Goal: Task Accomplishment & Management: Manage account settings

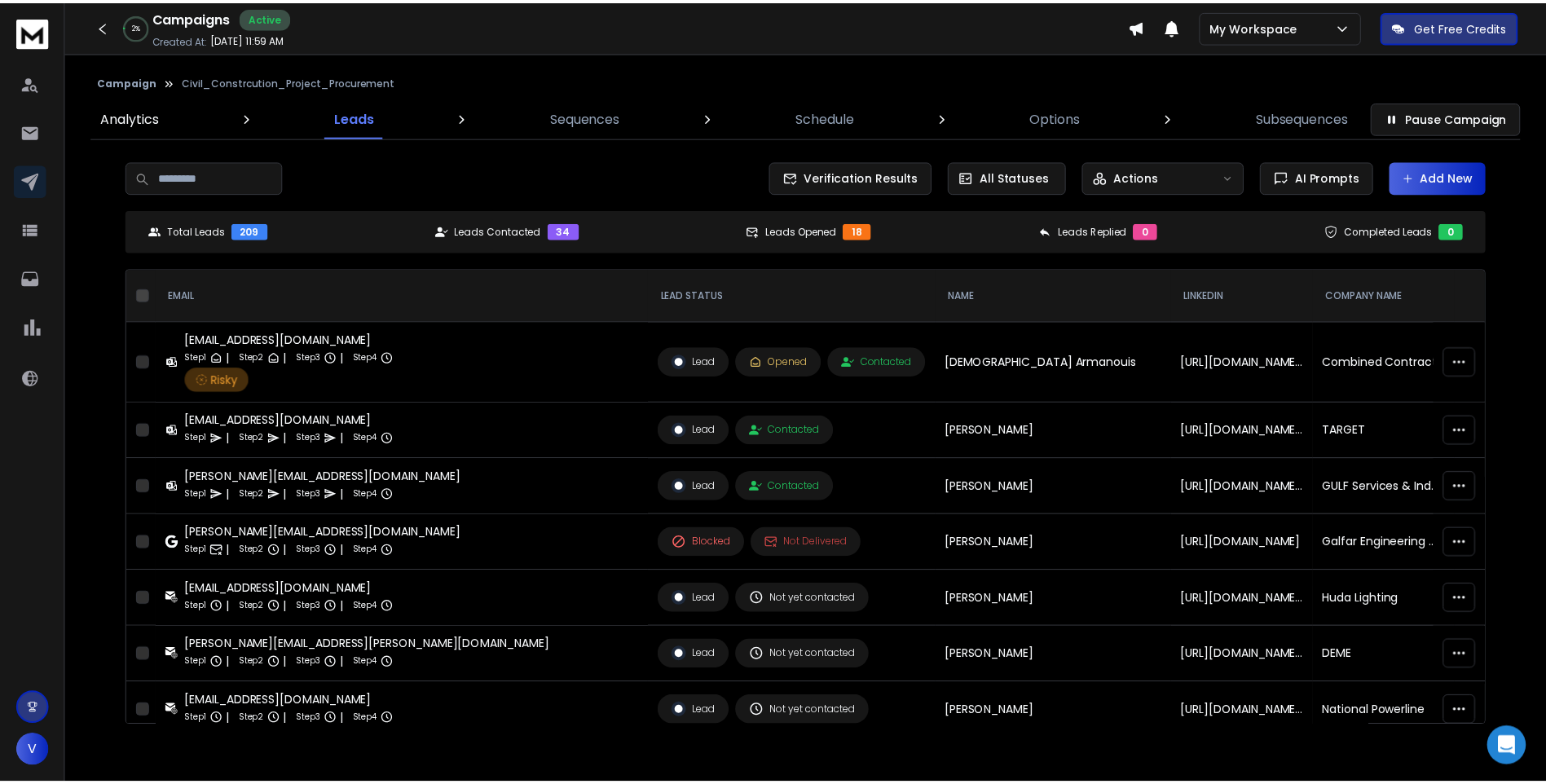
scroll to position [4042, 0]
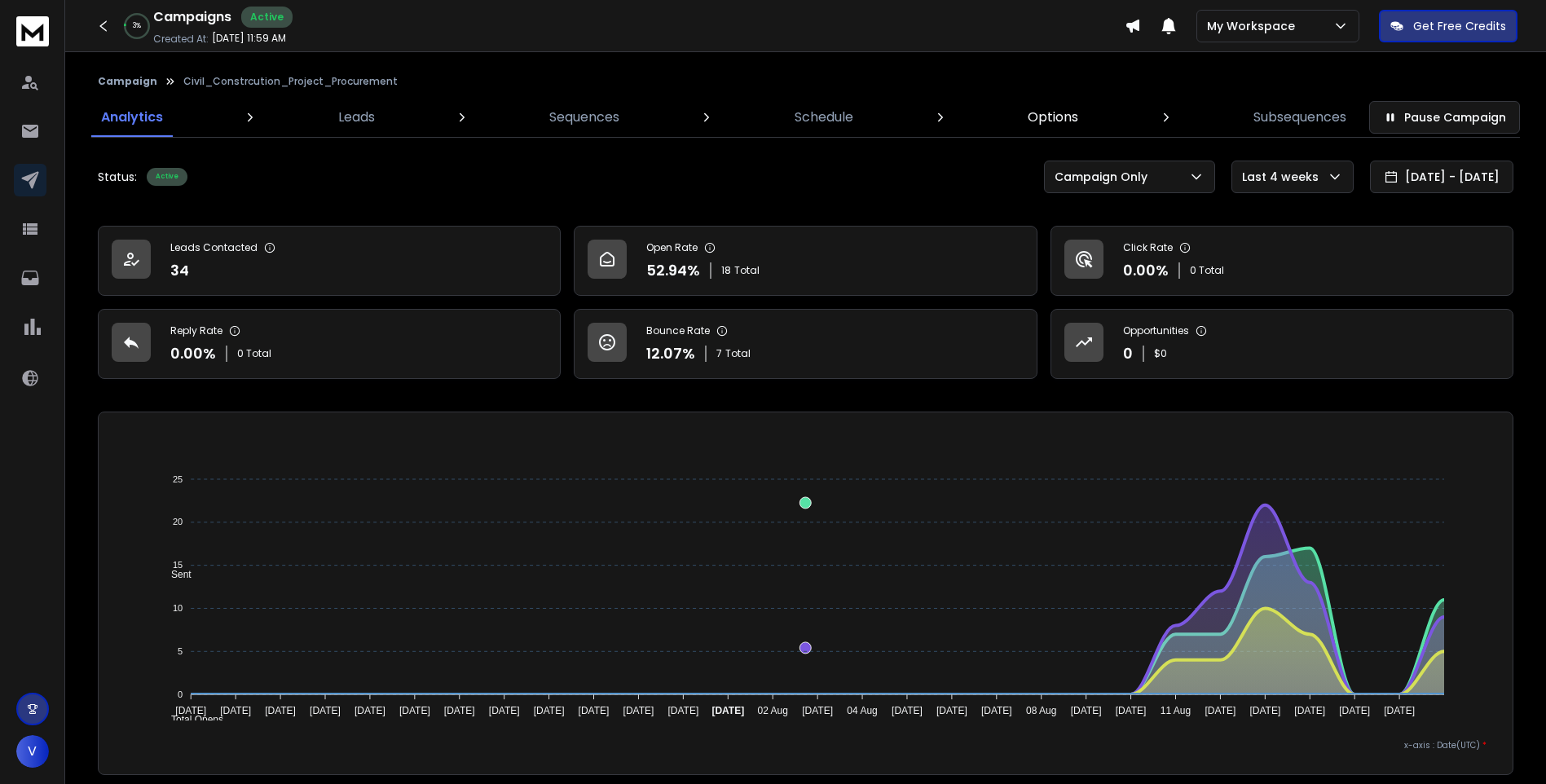
click at [1035, 127] on link "Options" at bounding box center [1053, 117] width 70 height 39
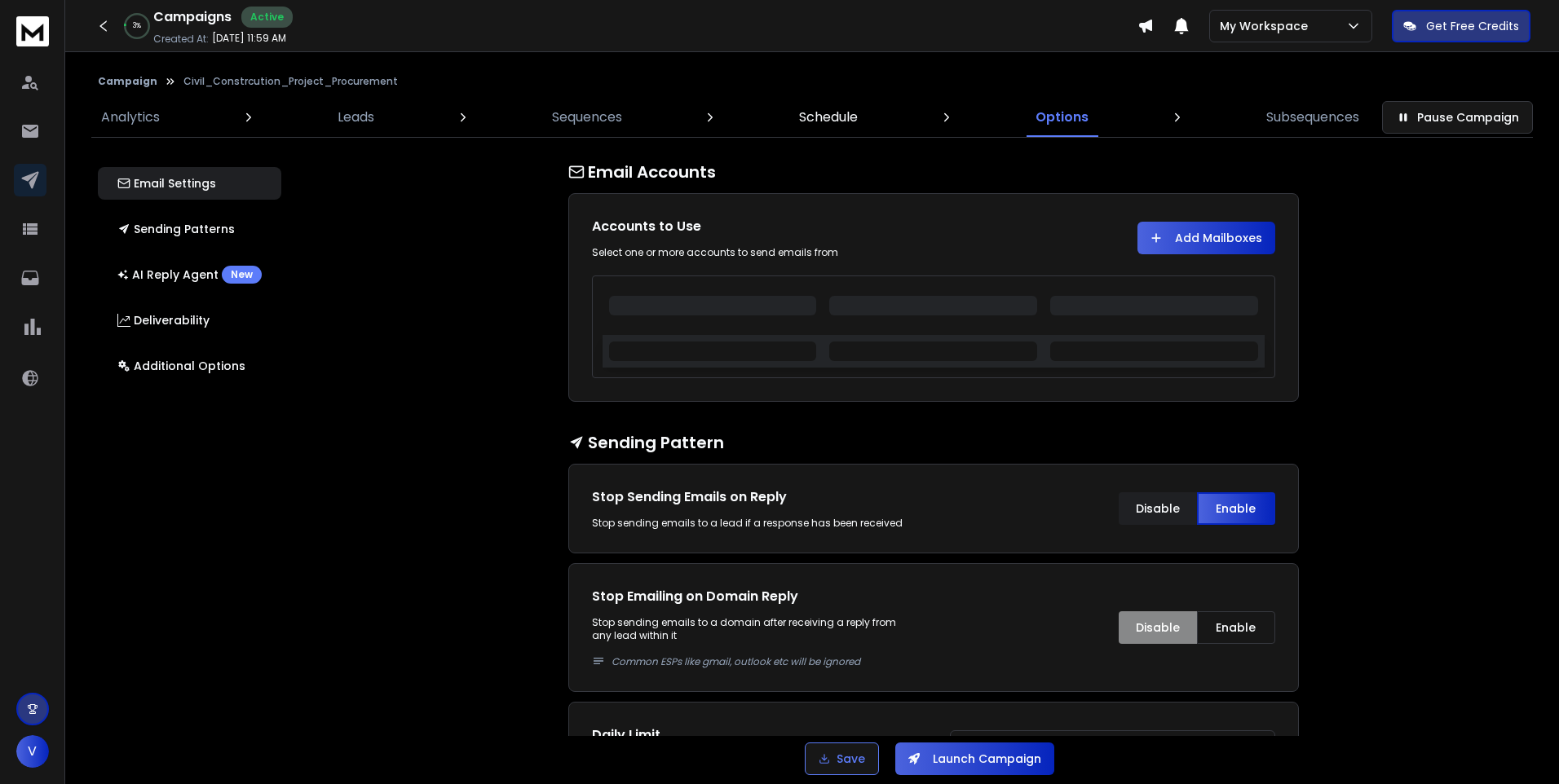
click at [831, 110] on p "Schedule" at bounding box center [828, 117] width 59 height 20
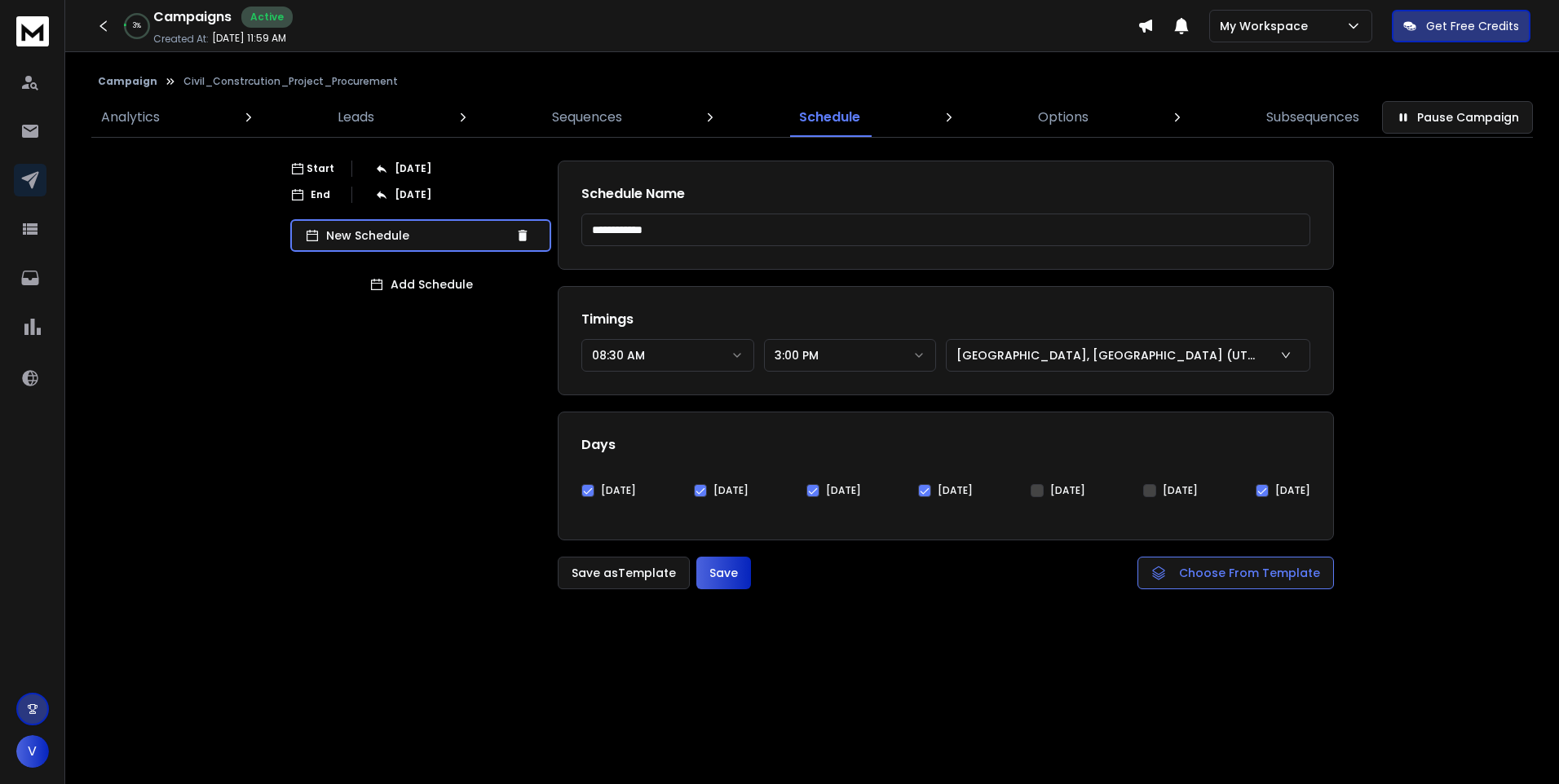
click at [717, 572] on button "Save" at bounding box center [723, 573] width 55 height 33
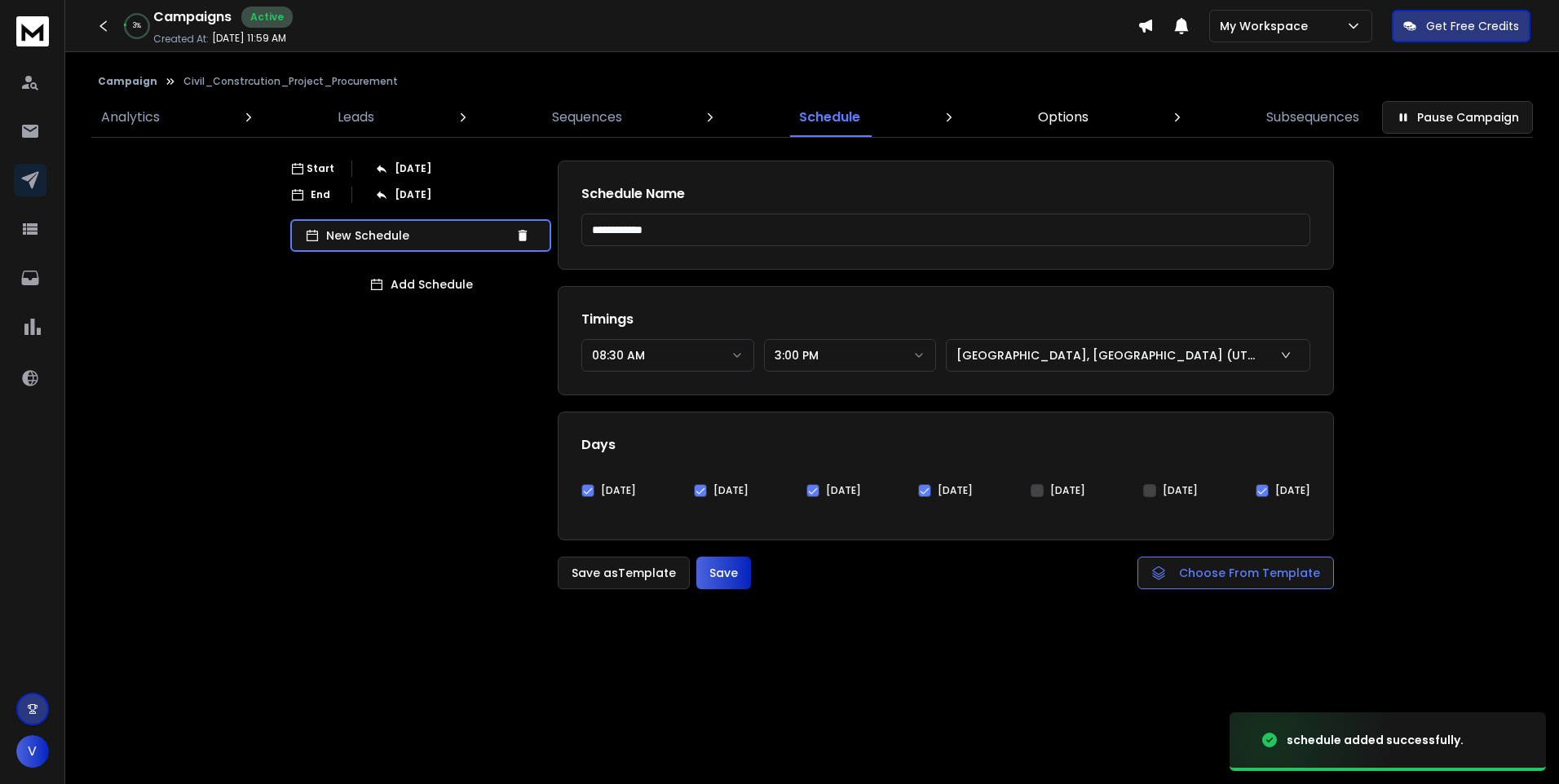
click at [1089, 106] on link "Options" at bounding box center [1064, 117] width 70 height 39
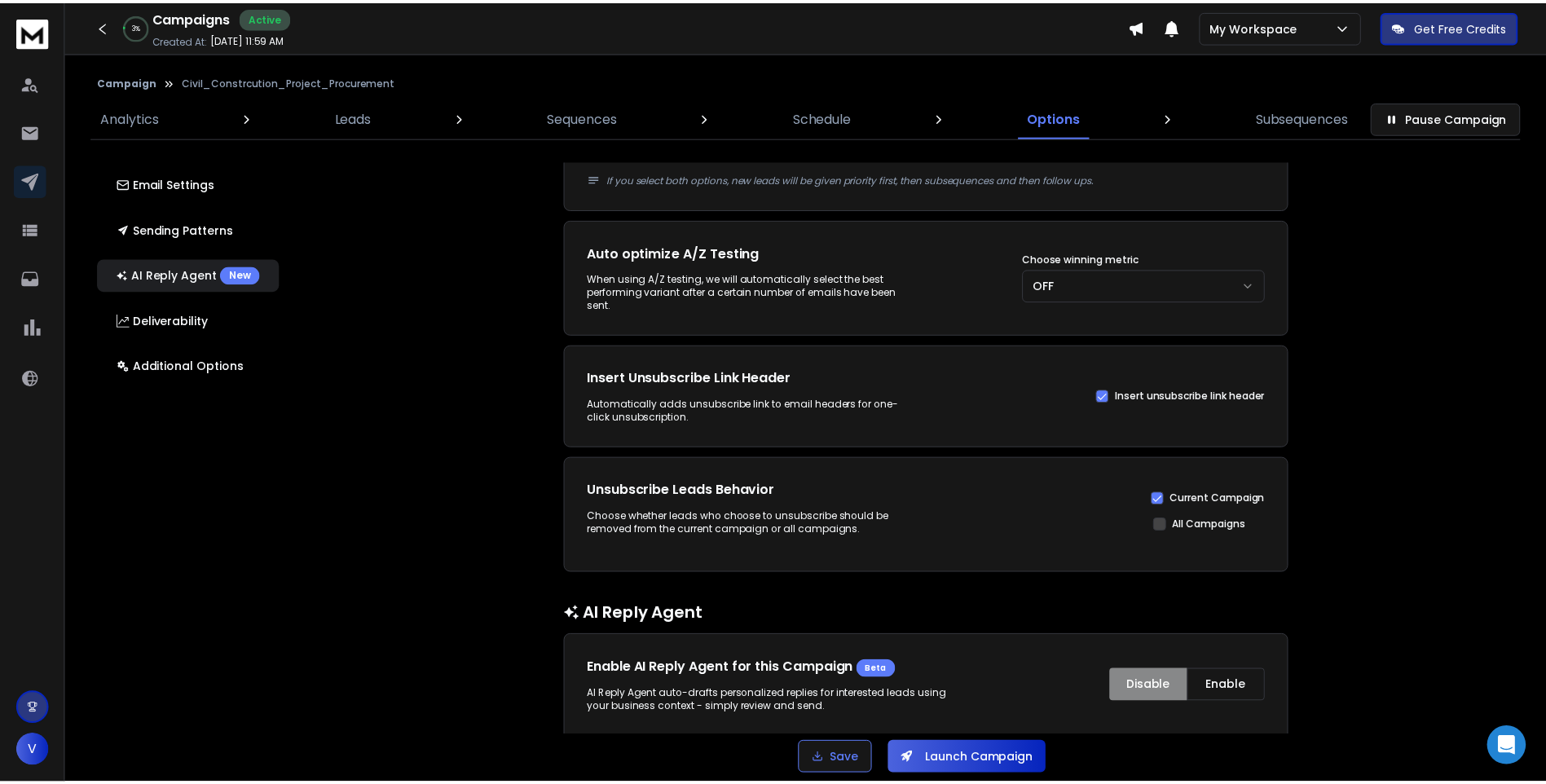
scroll to position [1060, 0]
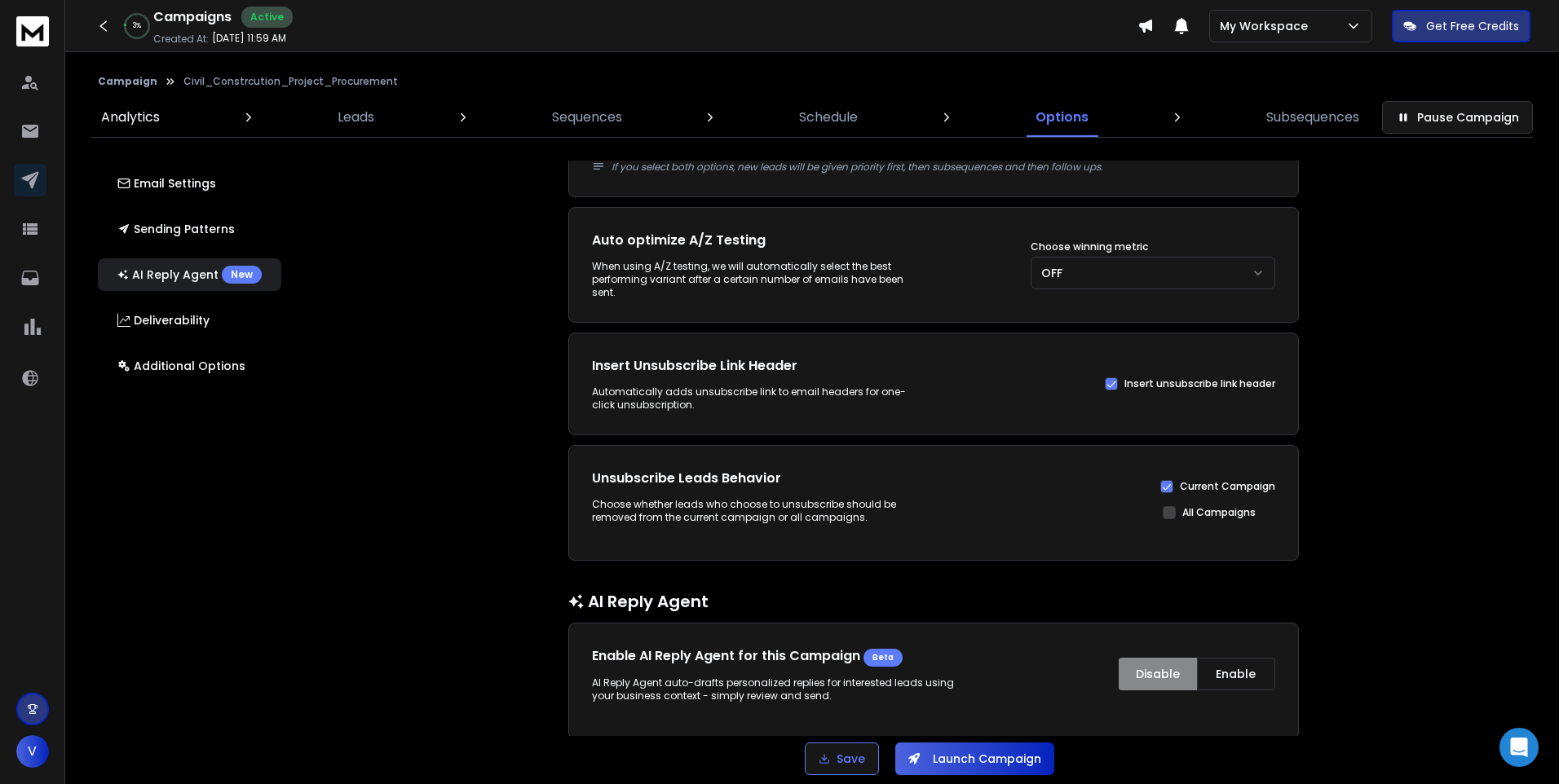
click at [157, 126] on p "Analytics" at bounding box center [131, 117] width 59 height 20
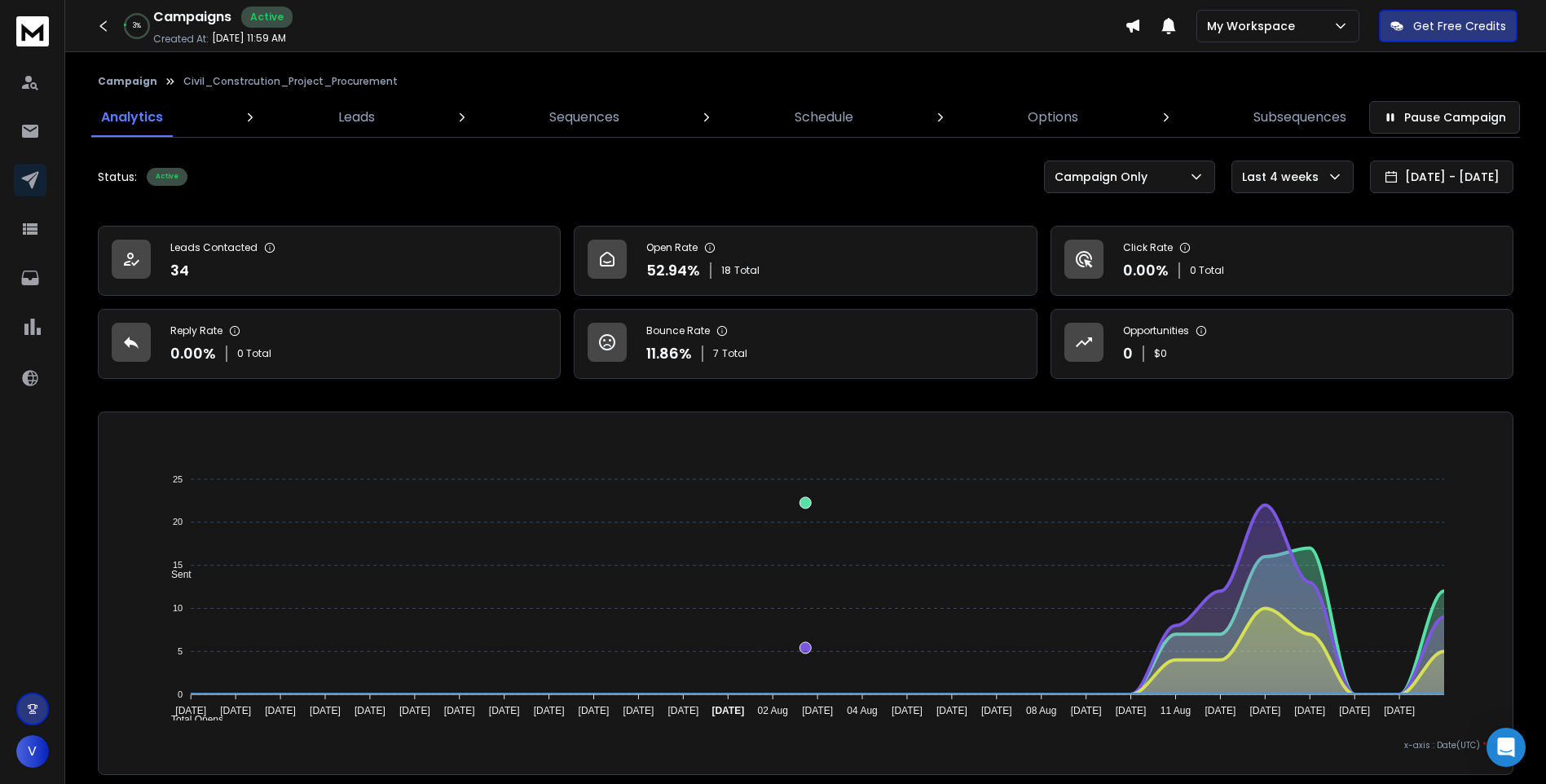
click at [868, 114] on div "Analytics Leads Sequences Schedule Options Subsequences" at bounding box center [724, 117] width 1265 height 39
click at [849, 115] on p "Schedule" at bounding box center [824, 117] width 59 height 20
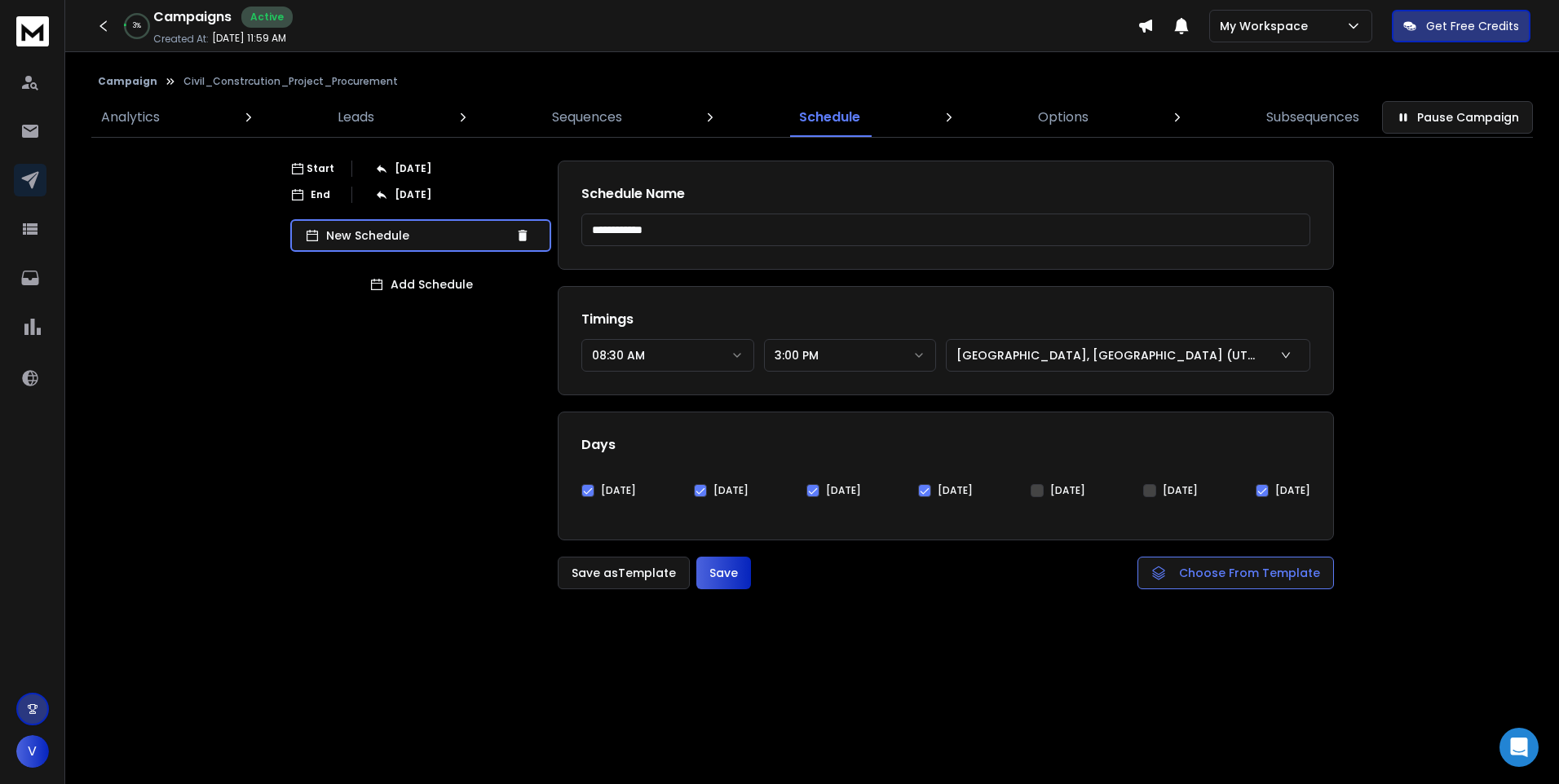
click at [737, 574] on button "Save" at bounding box center [723, 573] width 55 height 33
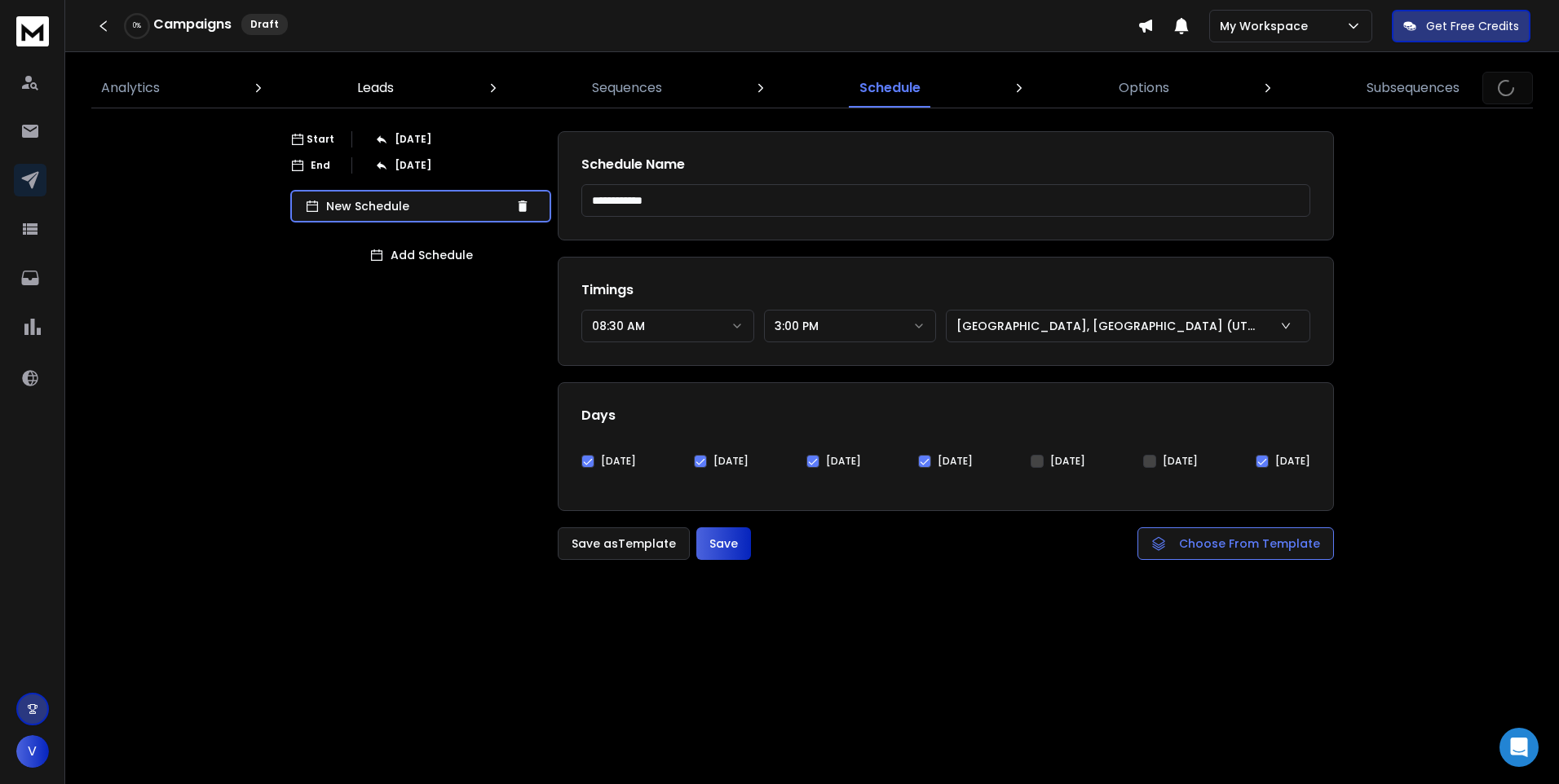
click at [387, 73] on link "Leads" at bounding box center [375, 88] width 56 height 39
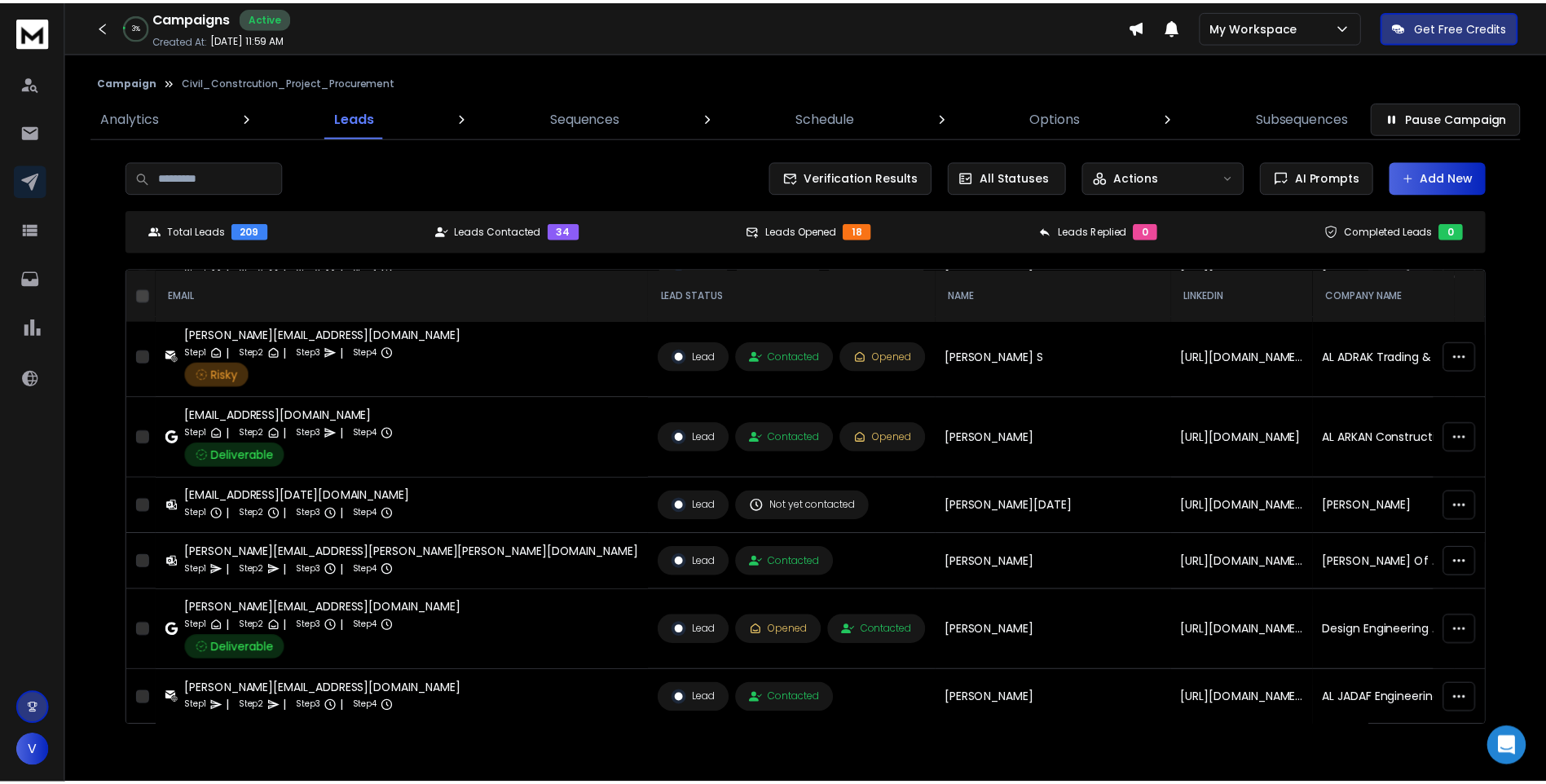
scroll to position [570, 0]
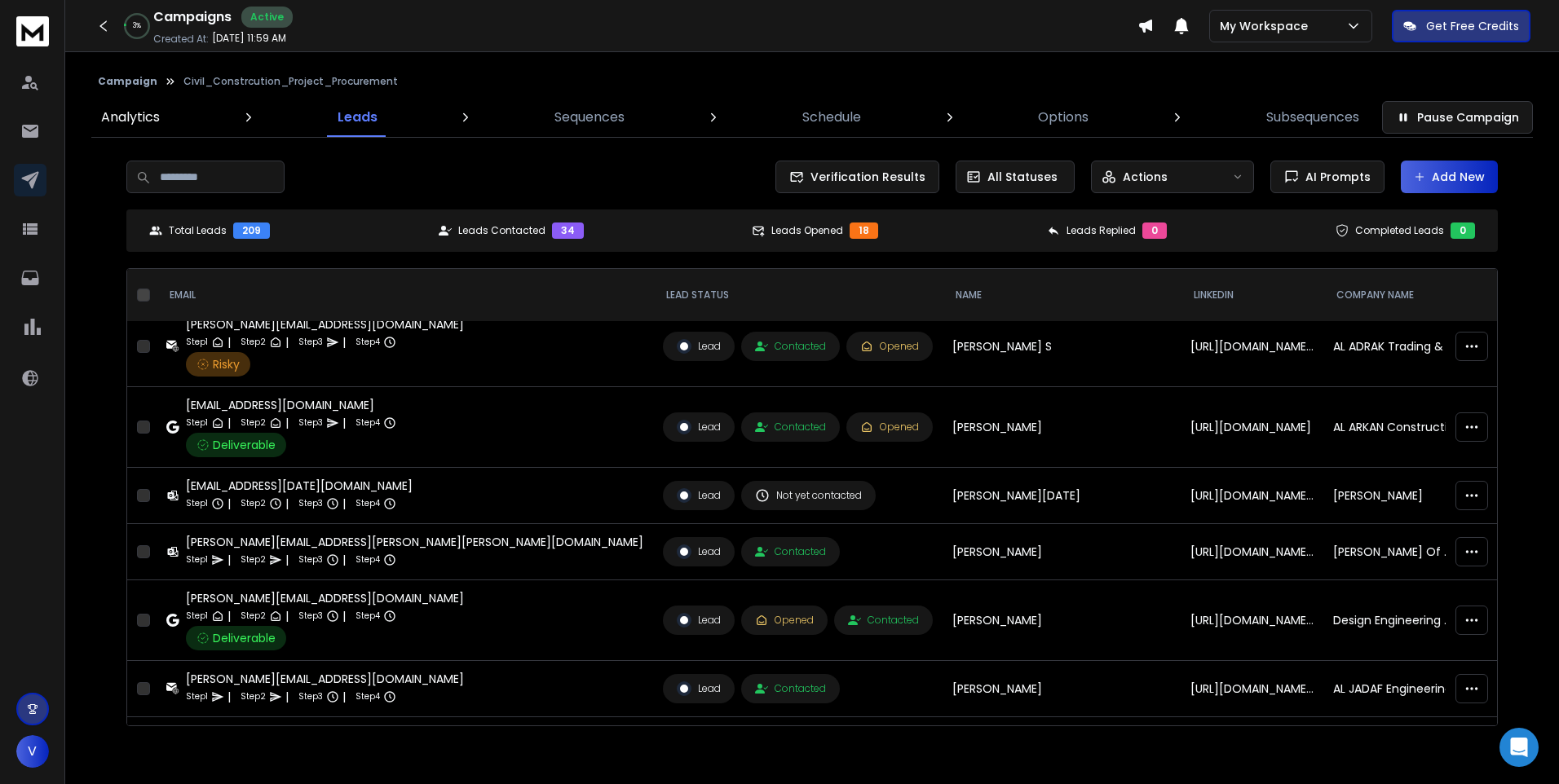
click at [153, 131] on link "Analytics" at bounding box center [131, 117] width 78 height 39
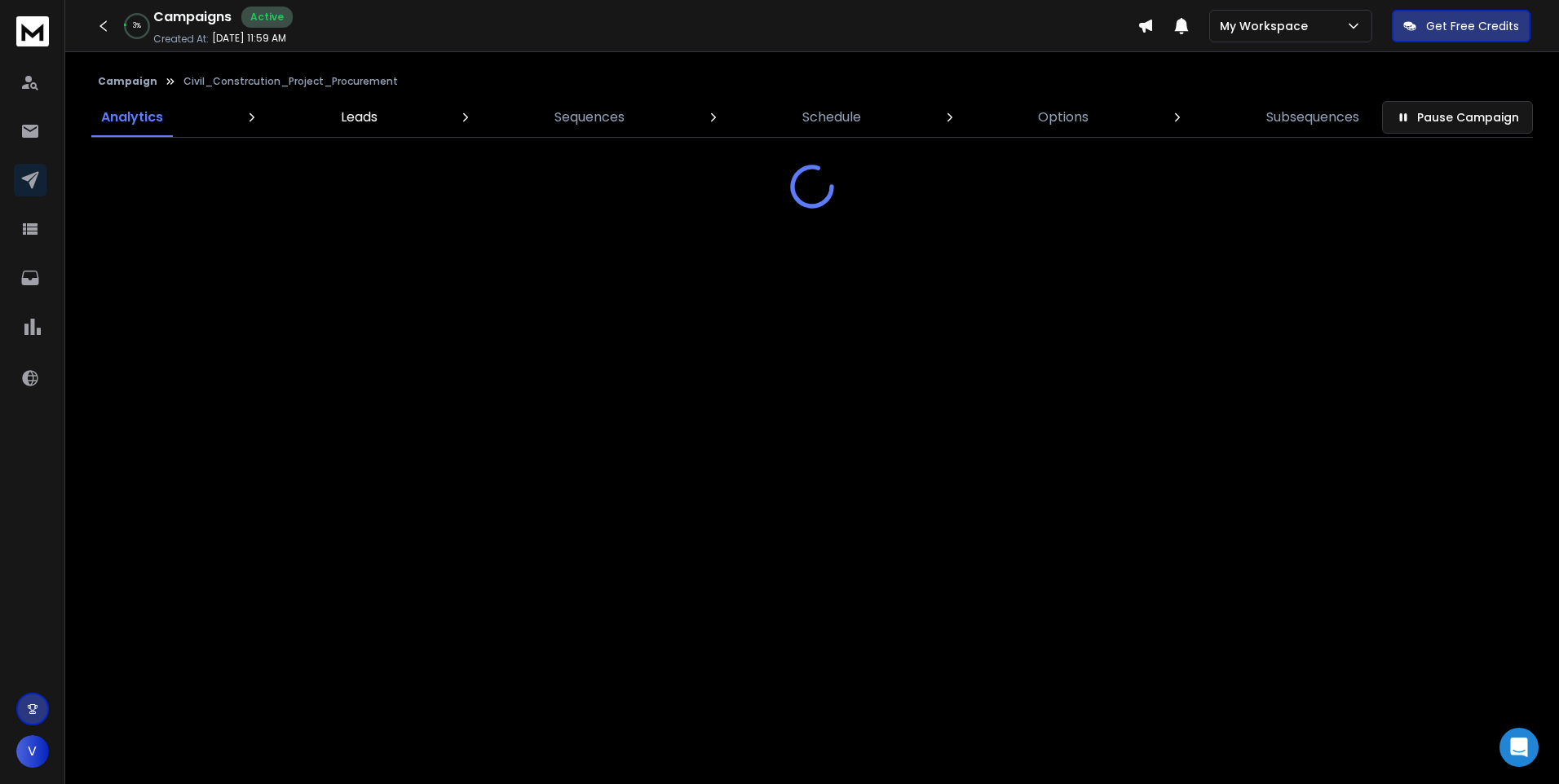
click at [331, 109] on link "Leads" at bounding box center [359, 117] width 56 height 39
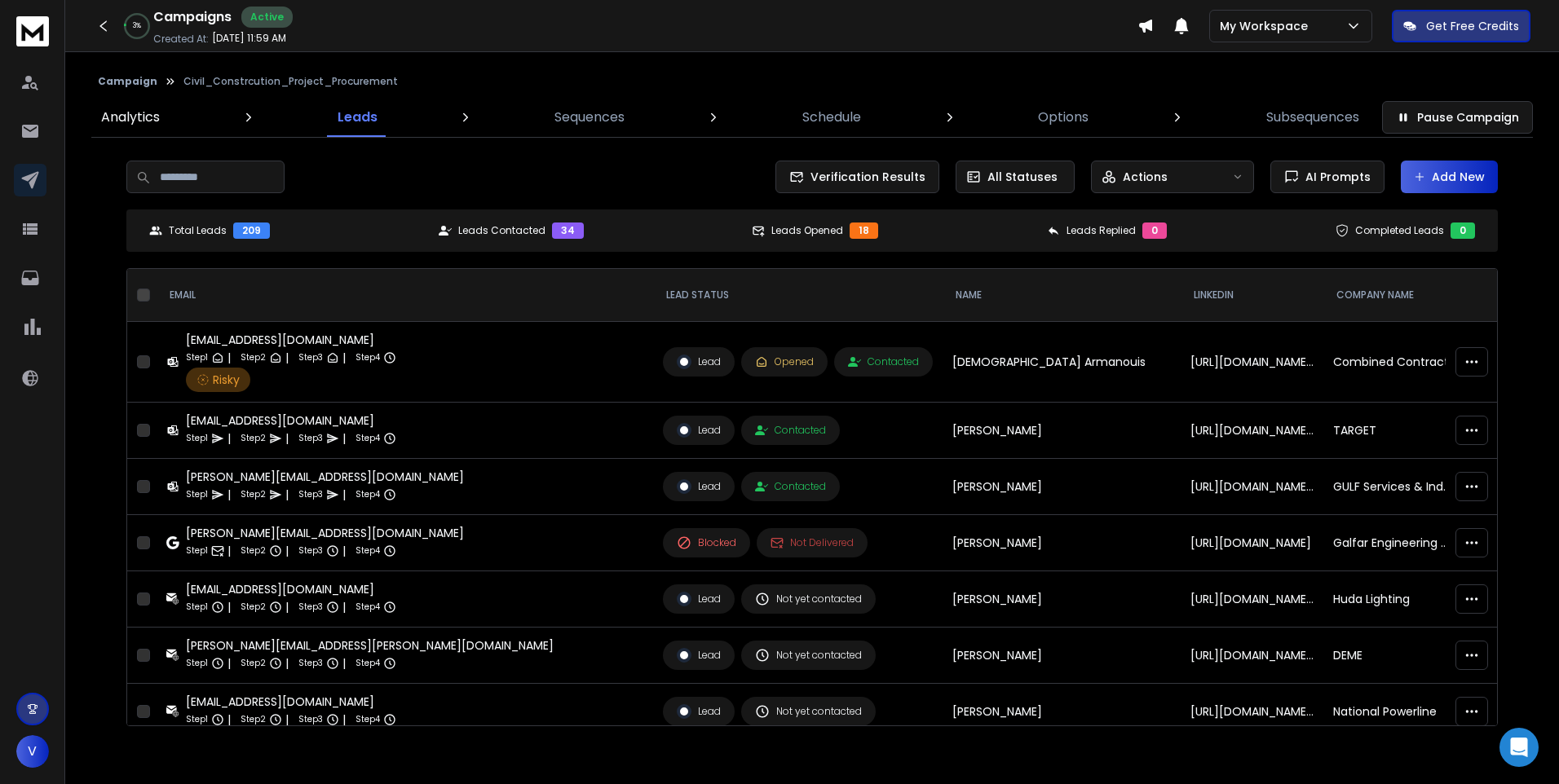
click at [163, 105] on link "Analytics" at bounding box center [131, 117] width 78 height 39
